Goal: Transaction & Acquisition: Subscribe to service/newsletter

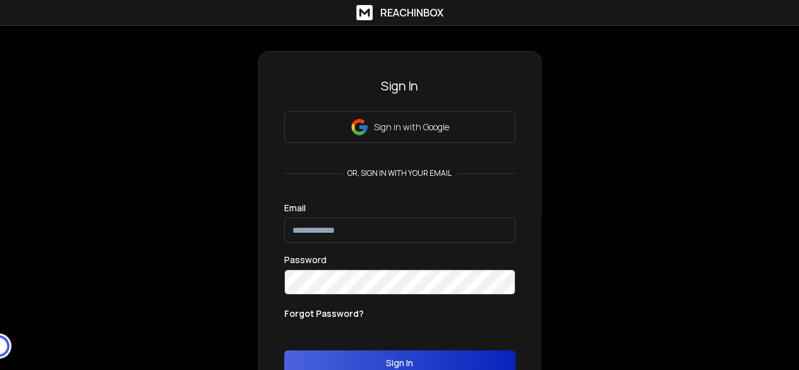
scroll to position [42, 0]
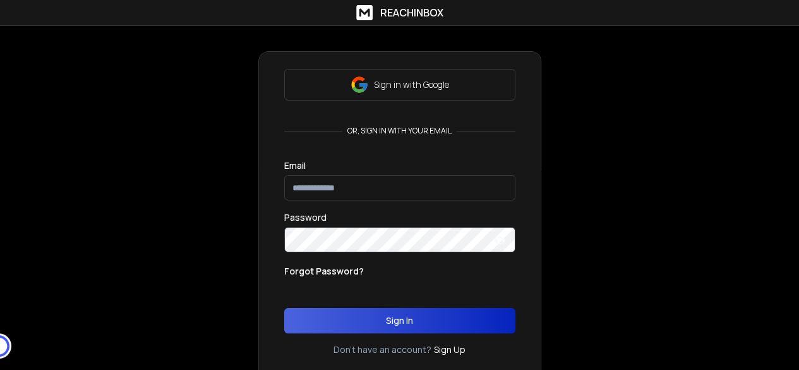
click at [441, 348] on link "Sign Up" at bounding box center [450, 349] width 32 height 13
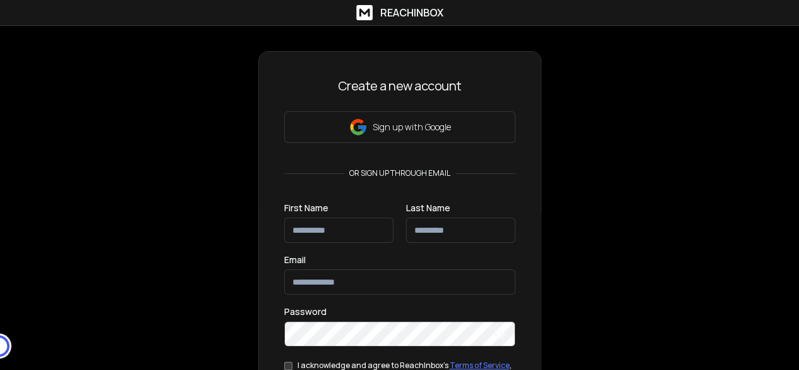
scroll to position [51, 0]
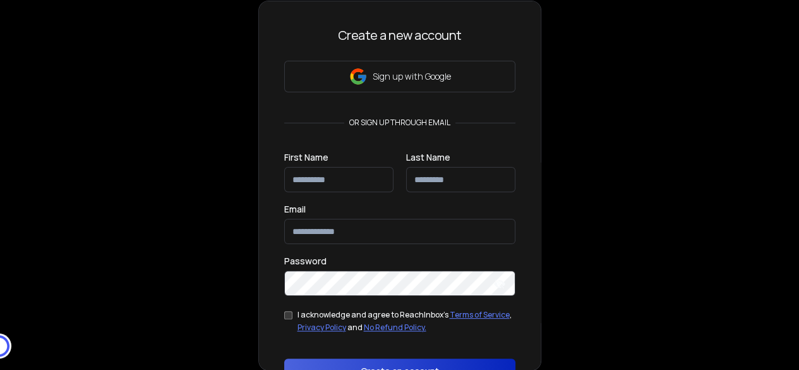
click at [340, 178] on input "text" at bounding box center [338, 179] width 109 height 25
type input "*****"
click at [448, 178] on input "text" at bounding box center [460, 179] width 109 height 25
type input "********"
click at [379, 225] on input "email" at bounding box center [399, 231] width 231 height 25
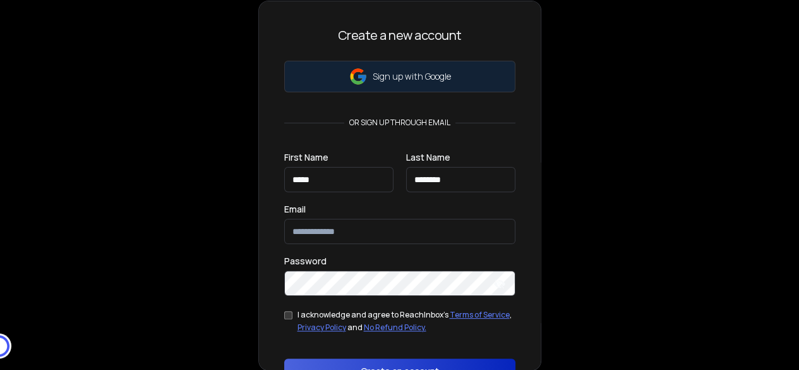
type input "**********"
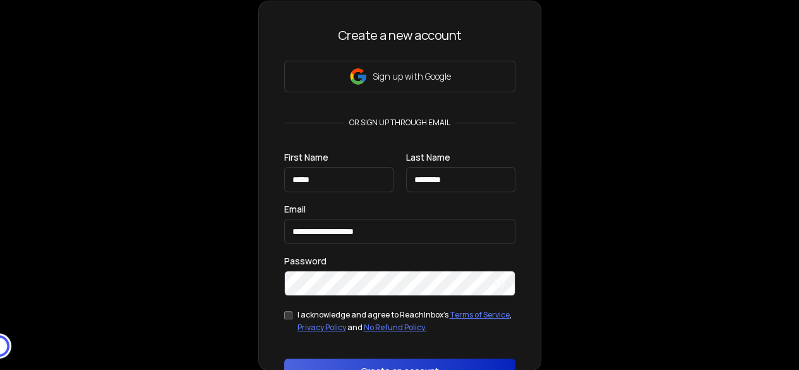
click at [462, 361] on button "Create an account" at bounding box center [399, 370] width 231 height 25
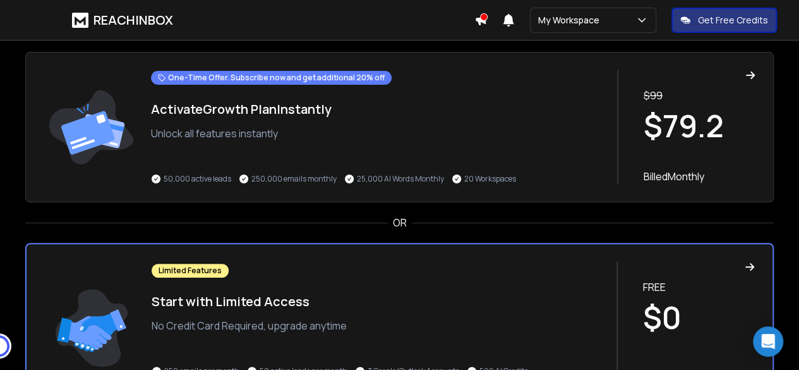
scroll to position [126, 0]
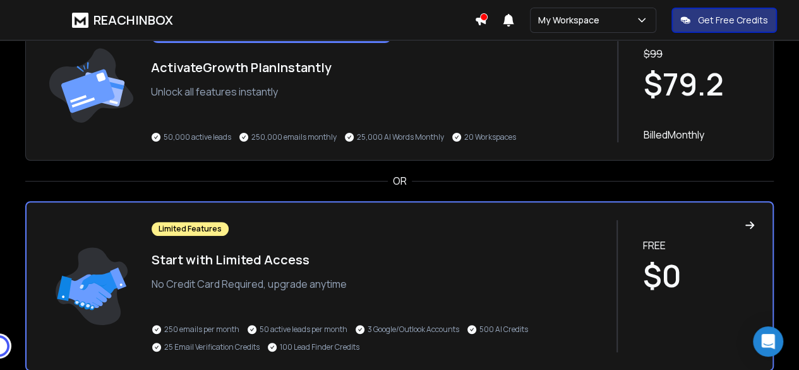
click at [378, 298] on div "Limited Features Start with Limited Access No Credit Card Required, upgrade any…" at bounding box center [378, 286] width 452 height 132
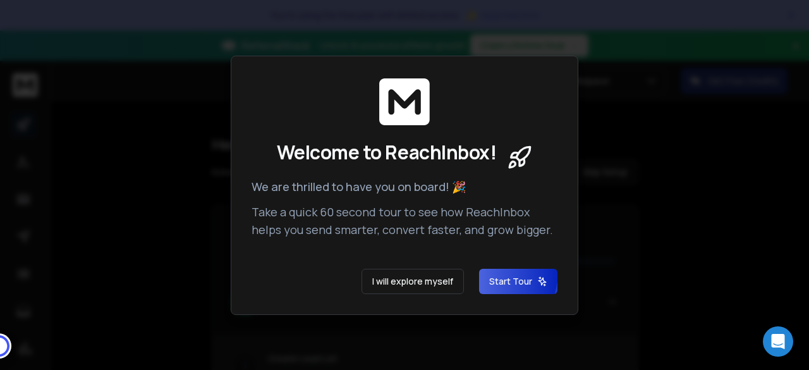
click at [491, 281] on span "Start Tour" at bounding box center [518, 281] width 58 height 13
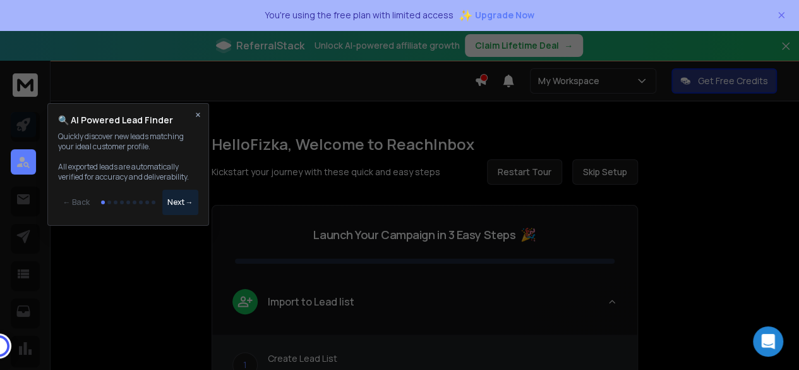
click at [181, 200] on button "Next →" at bounding box center [180, 202] width 36 height 25
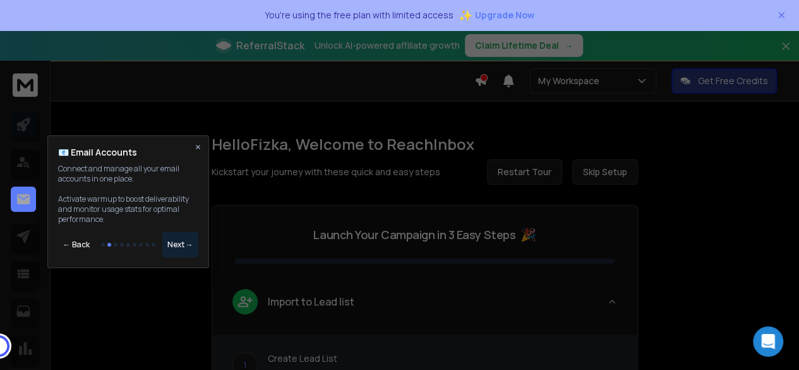
click at [183, 247] on button "Next →" at bounding box center [180, 244] width 36 height 25
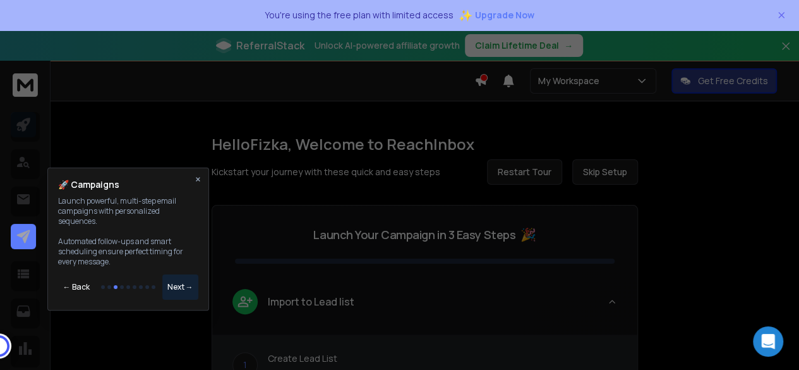
click at [183, 287] on button "Next →" at bounding box center [180, 286] width 36 height 25
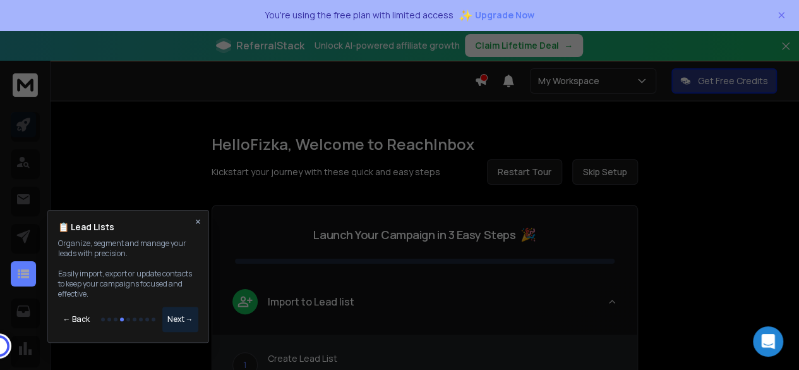
click at [186, 318] on button "Next →" at bounding box center [180, 318] width 36 height 25
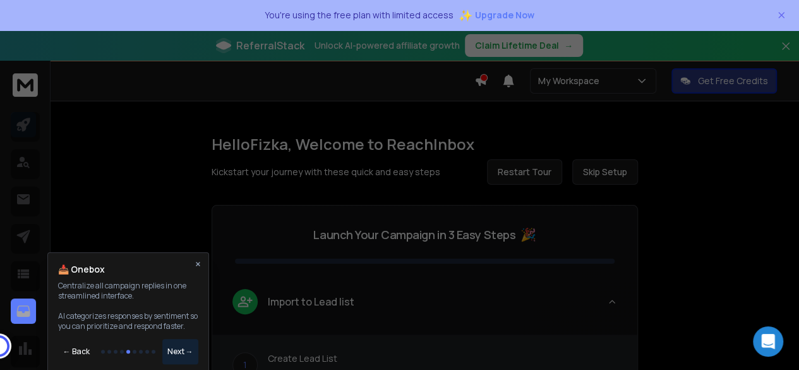
click at [184, 357] on button "Next →" at bounding box center [180, 351] width 36 height 25
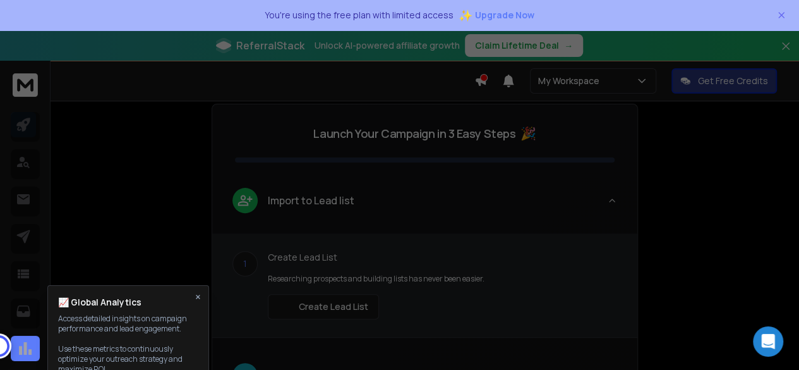
scroll to position [102, 0]
click at [157, 323] on p "Access detailed insights on campaign performance and lead engagement. Use these…" at bounding box center [128, 343] width 140 height 61
click at [200, 299] on button "×" at bounding box center [198, 296] width 6 height 11
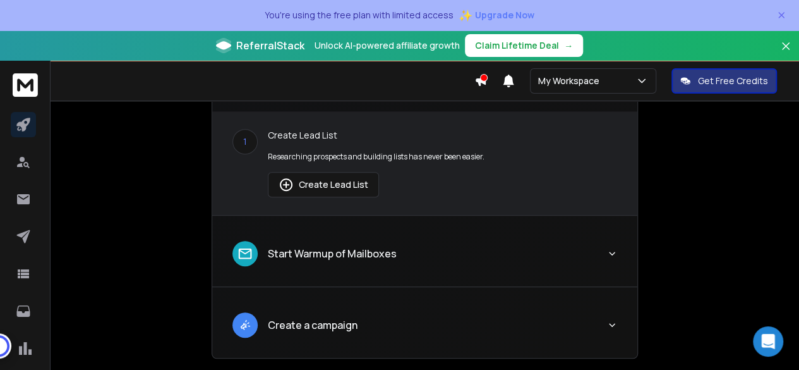
scroll to position [243, 0]
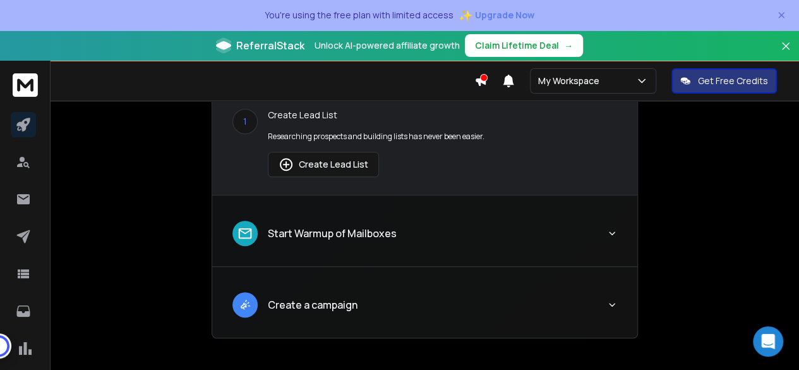
click at [390, 233] on p "Start Warmup of Mailboxes" at bounding box center [332, 233] width 129 height 15
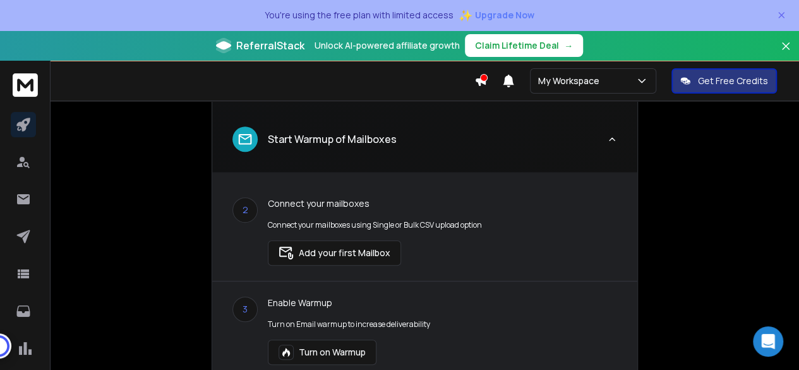
scroll to position [337, 0]
click at [322, 260] on button "Add your first Mailbox" at bounding box center [334, 252] width 133 height 25
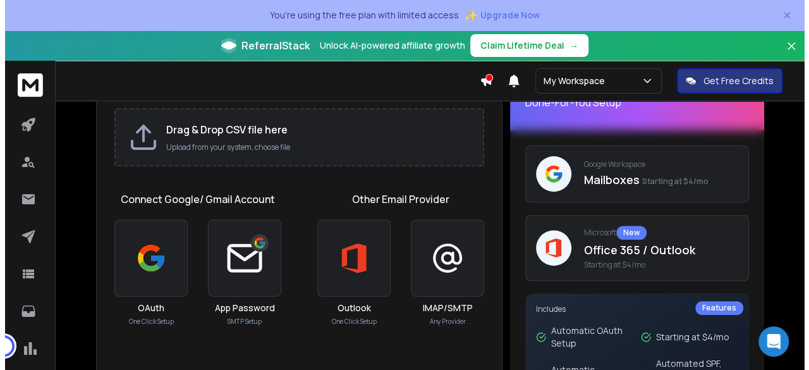
scroll to position [128, 0]
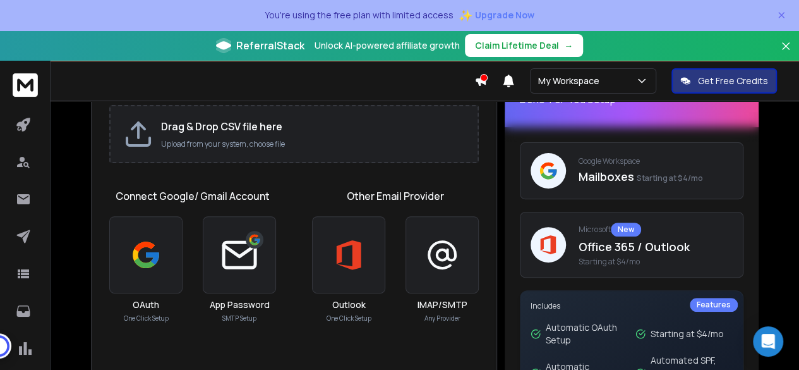
click at [340, 258] on icon at bounding box center [349, 255] width 30 height 30
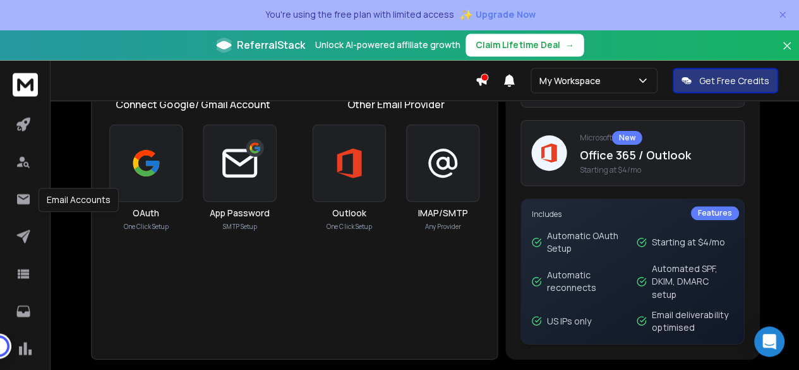
scroll to position [220, 0]
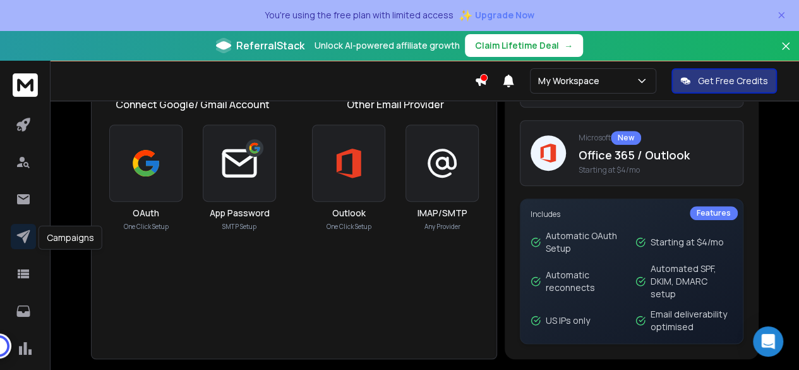
click at [24, 239] on icon at bounding box center [22, 236] width 13 height 13
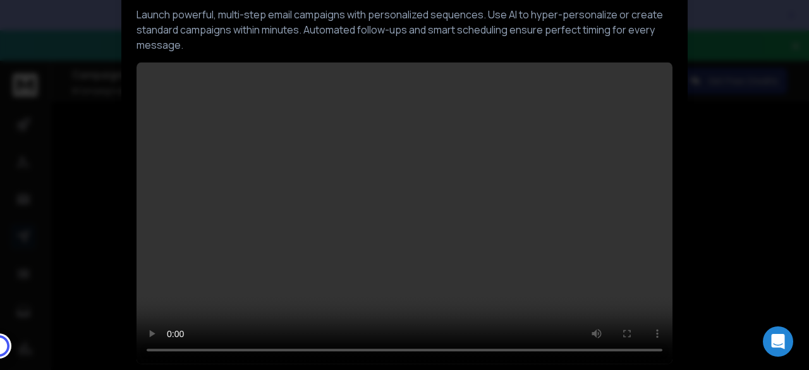
click at [64, 217] on div at bounding box center [404, 185] width 809 height 370
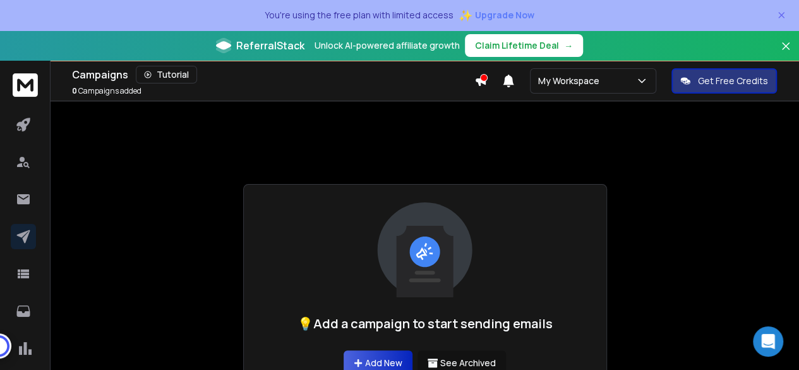
scroll to position [126, 0]
